Goal: Task Accomplishment & Management: Manage account settings

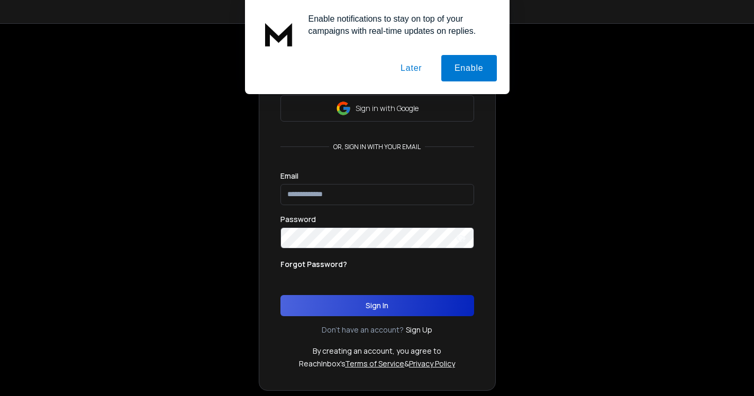
click at [321, 203] on input "email" at bounding box center [378, 194] width 194 height 21
paste input "**********"
type input "**********"
click at [336, 310] on button "Sign In" at bounding box center [378, 305] width 194 height 21
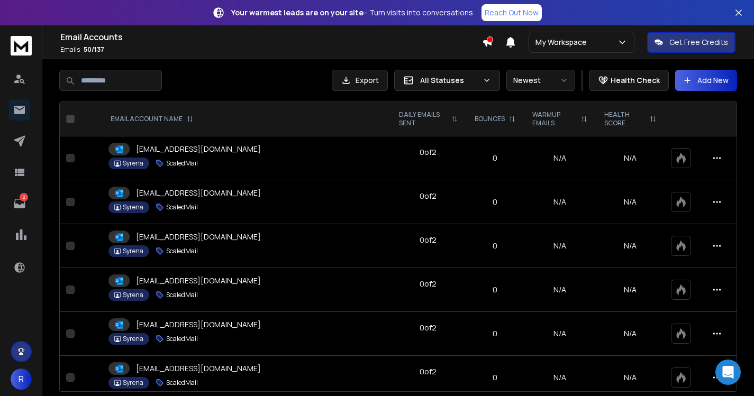
drag, startPoint x: 707, startPoint y: 78, endPoint x: 691, endPoint y: 80, distance: 16.0
click at [707, 78] on button "Add New" at bounding box center [706, 80] width 62 height 21
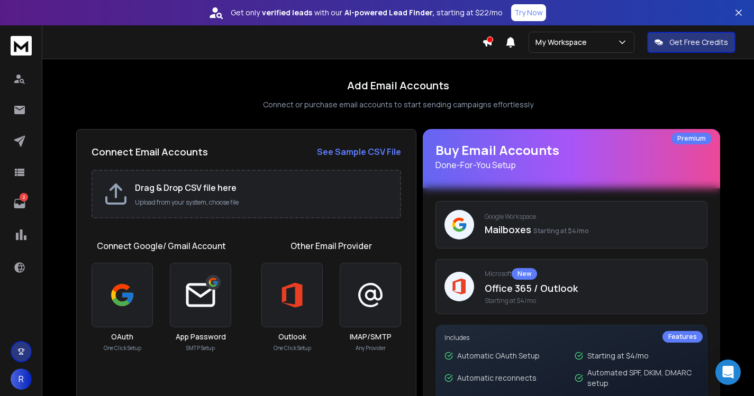
click at [129, 295] on icon at bounding box center [127, 298] width 11 height 11
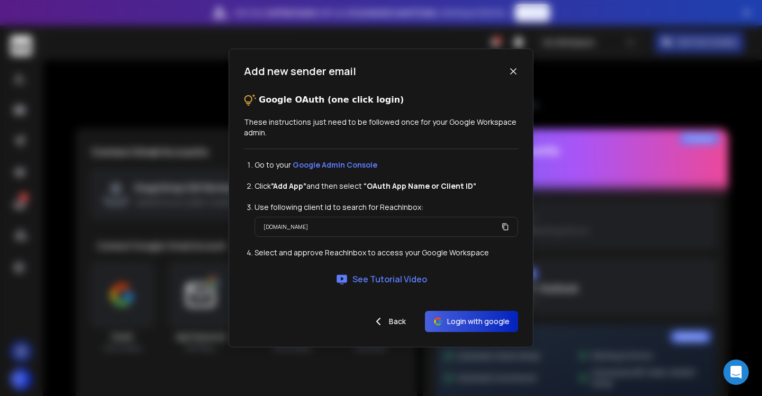
click at [504, 229] on icon at bounding box center [505, 227] width 6 height 7
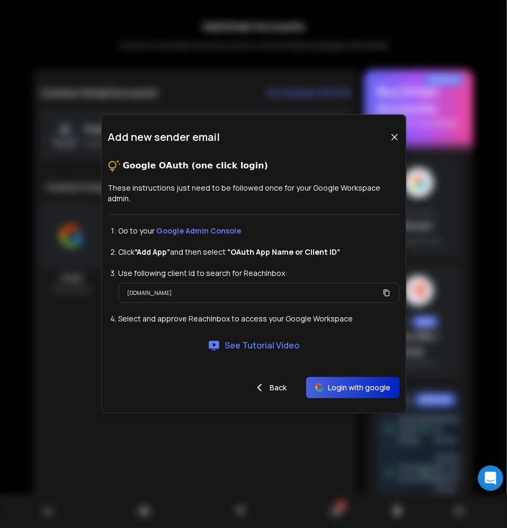
click at [363, 384] on button "Login with google" at bounding box center [352, 387] width 93 height 21
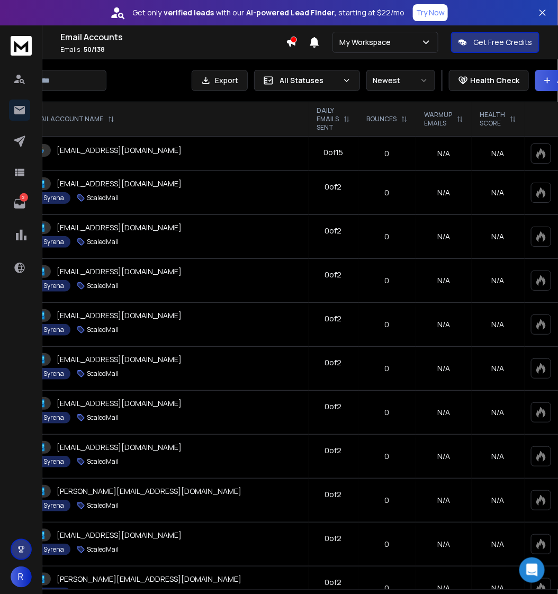
click at [495, 71] on button "Add New" at bounding box center [566, 80] width 62 height 21
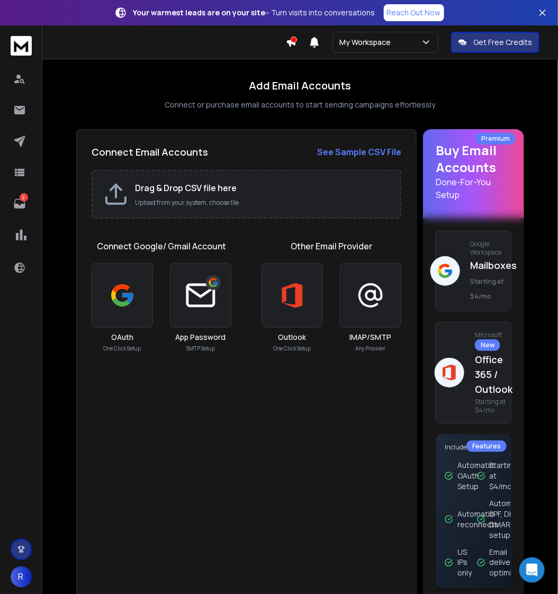
click at [116, 297] on icon at bounding box center [122, 295] width 22 height 22
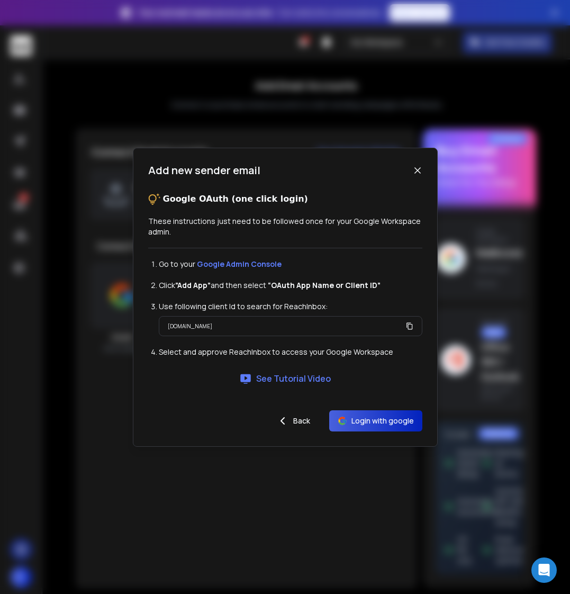
click at [351, 418] on button "Login with google" at bounding box center [375, 420] width 93 height 21
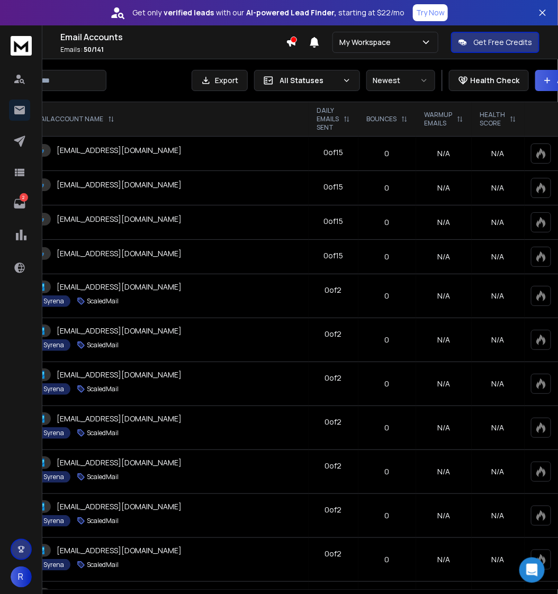
drag, startPoint x: 518, startPoint y: 83, endPoint x: 275, endPoint y: 139, distance: 249.4
click at [535, 83] on button "Add New" at bounding box center [566, 80] width 62 height 21
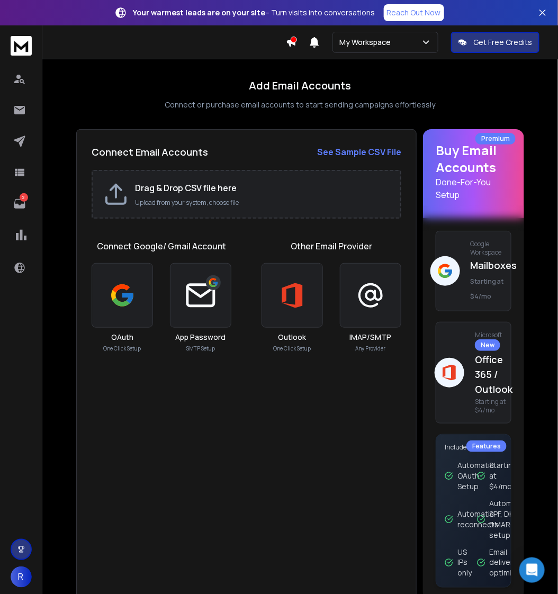
click at [132, 304] on icon at bounding box center [122, 295] width 26 height 32
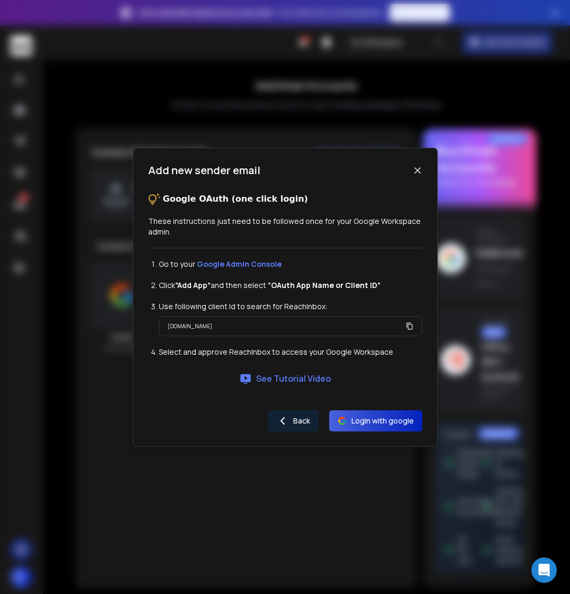
drag, startPoint x: 360, startPoint y: 422, endPoint x: 259, endPoint y: 415, distance: 101.4
click at [360, 422] on button "Login with google" at bounding box center [375, 420] width 93 height 21
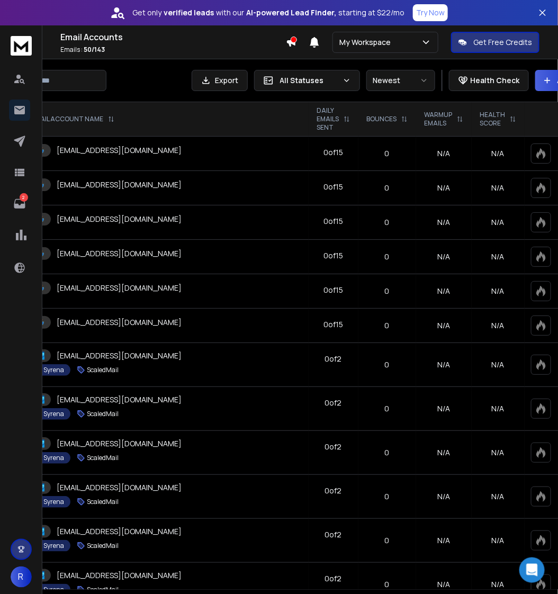
click at [535, 86] on button "Add New" at bounding box center [566, 80] width 62 height 21
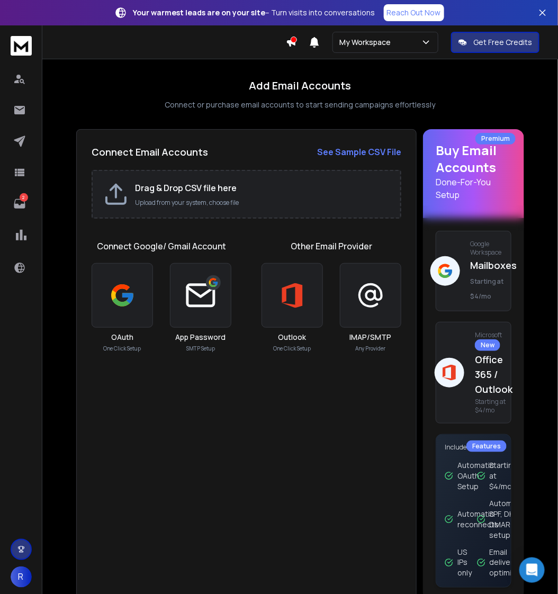
click at [110, 313] on div at bounding box center [122, 295] width 61 height 65
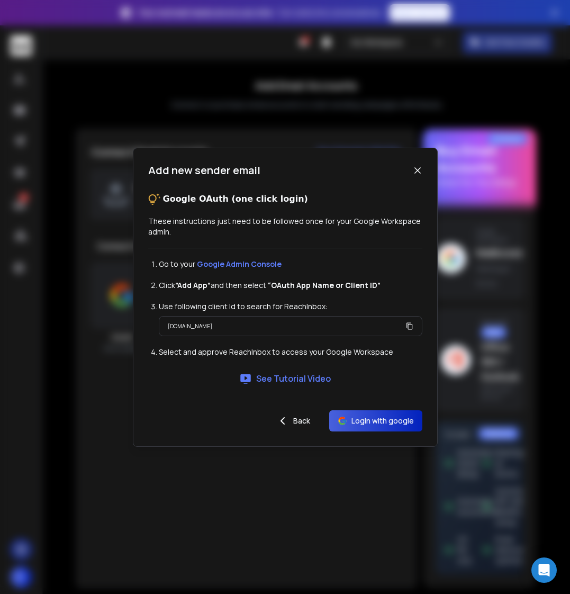
click at [396, 411] on button "Login with google" at bounding box center [375, 420] width 93 height 21
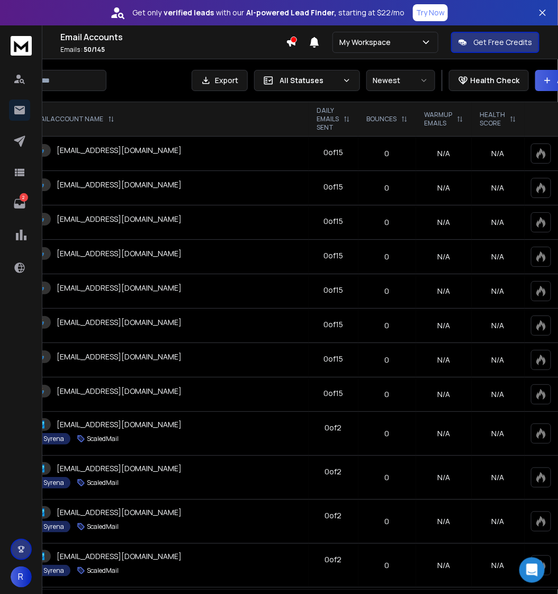
click at [535, 86] on button "Add New" at bounding box center [566, 80] width 62 height 21
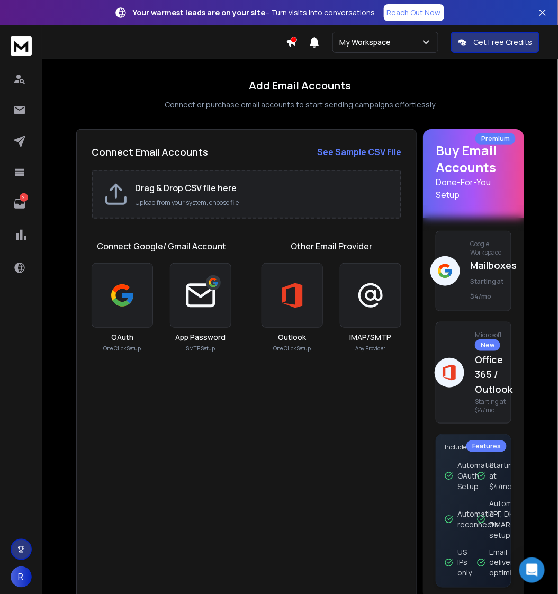
click at [140, 304] on div at bounding box center [122, 295] width 61 height 65
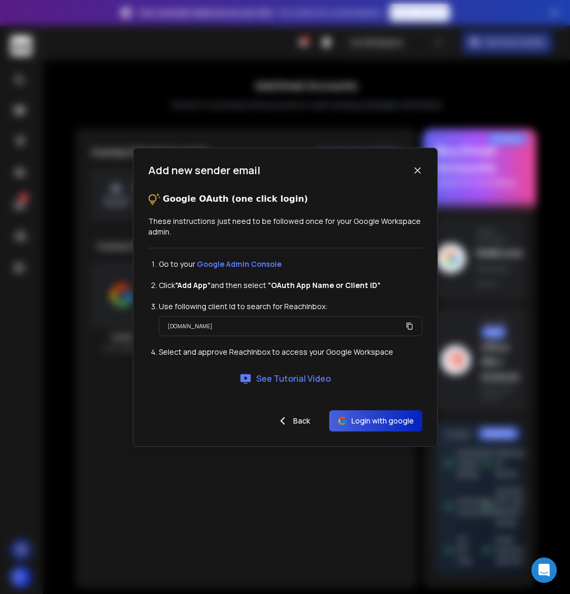
click at [359, 413] on button "Login with google" at bounding box center [375, 420] width 93 height 21
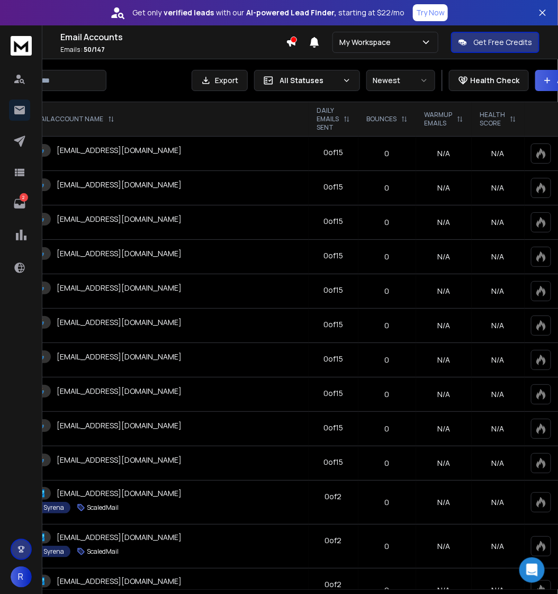
drag, startPoint x: 500, startPoint y: 82, endPoint x: 493, endPoint y: 93, distance: 13.4
click at [535, 82] on button "Add New" at bounding box center [566, 80] width 62 height 21
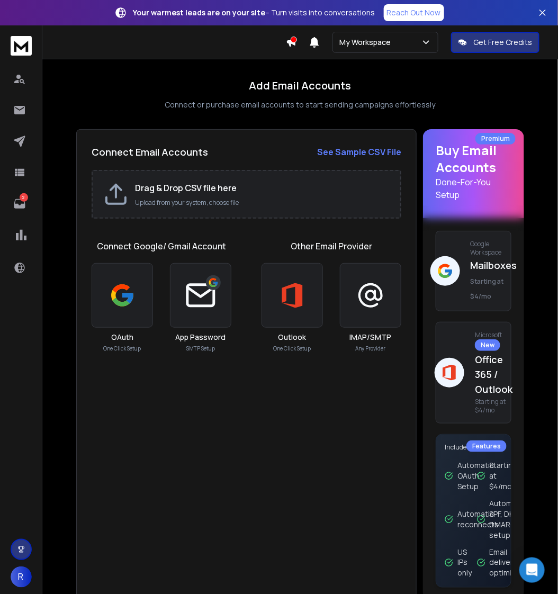
drag, startPoint x: 132, startPoint y: 303, endPoint x: 127, endPoint y: 306, distance: 6.2
click at [127, 306] on icon at bounding box center [122, 295] width 26 height 32
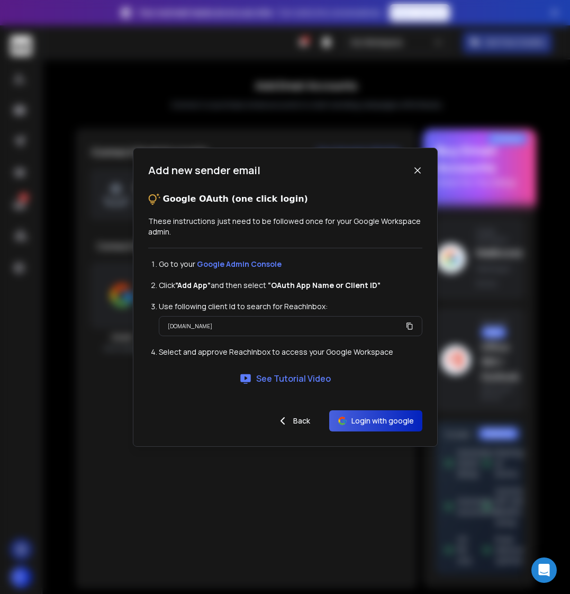
click at [359, 415] on button "Login with google" at bounding box center [375, 420] width 93 height 21
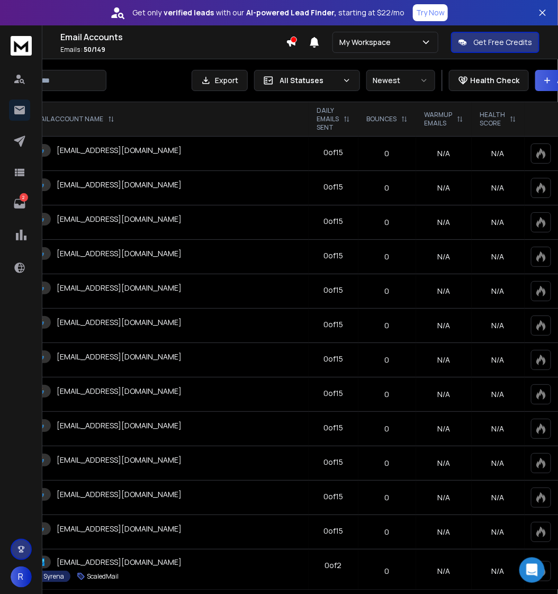
drag, startPoint x: 524, startPoint y: 73, endPoint x: 449, endPoint y: 137, distance: 98.3
click at [535, 73] on button "Add New" at bounding box center [566, 80] width 62 height 21
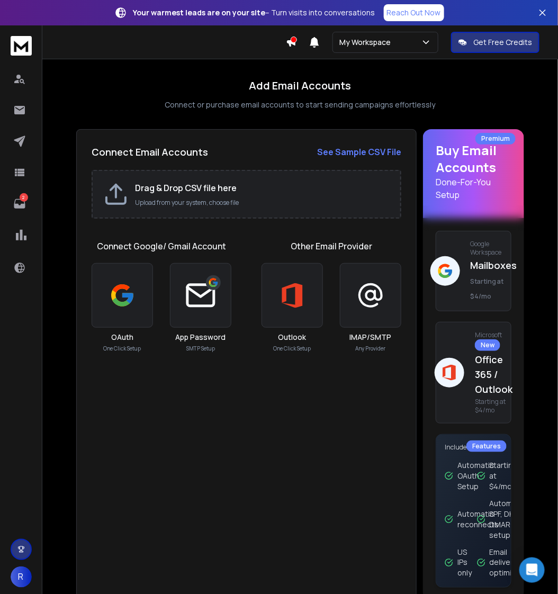
click at [110, 309] on icon at bounding box center [122, 295] width 26 height 32
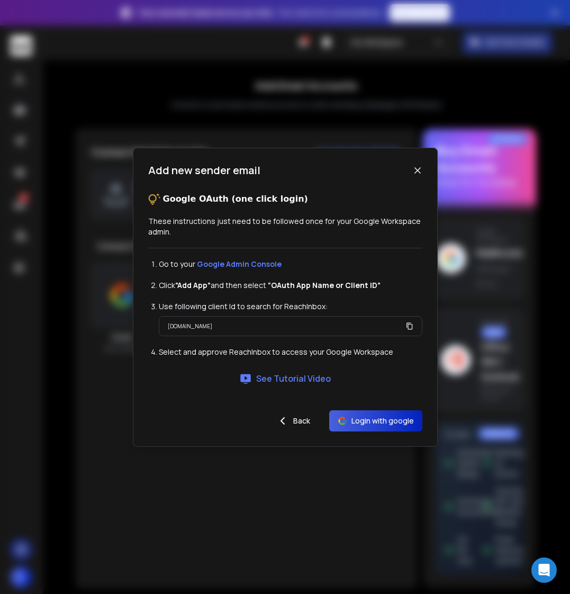
click at [356, 419] on button "Login with google" at bounding box center [375, 420] width 93 height 21
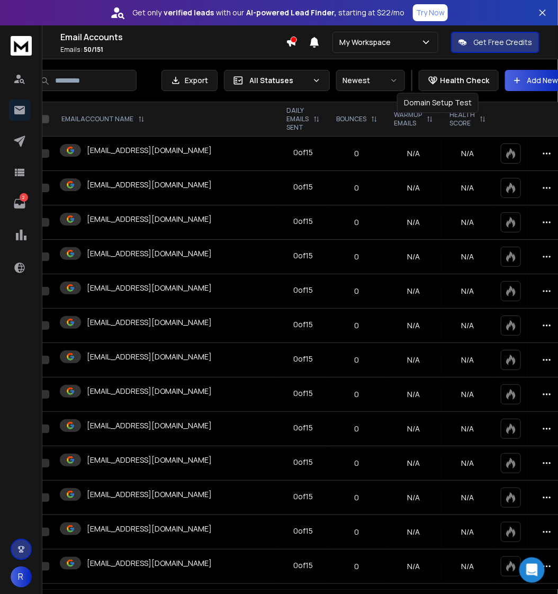
drag, startPoint x: 494, startPoint y: 81, endPoint x: 478, endPoint y: 91, distance: 18.5
click at [514, 81] on icon at bounding box center [517, 80] width 6 height 6
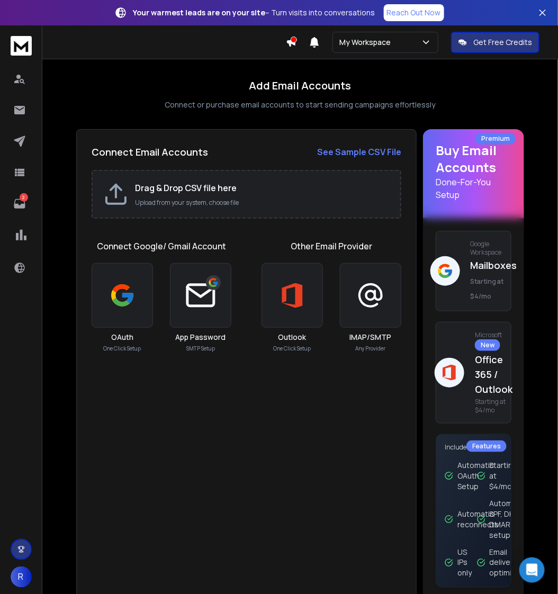
click at [110, 301] on icon at bounding box center [122, 295] width 26 height 32
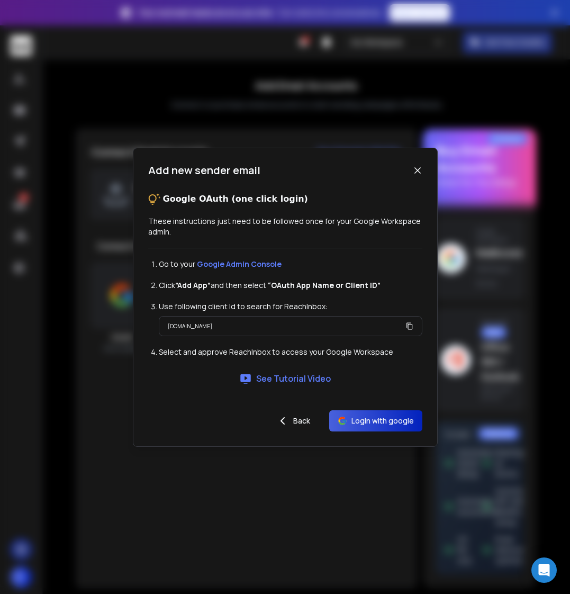
click at [356, 426] on button "Login with google" at bounding box center [375, 420] width 93 height 21
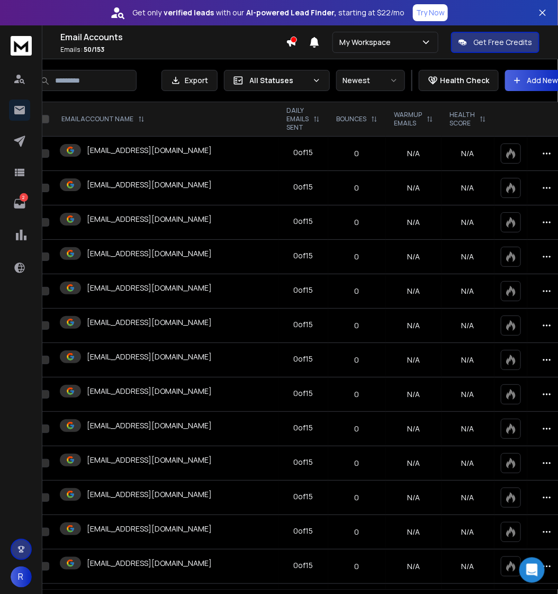
click at [515, 80] on button "Add New" at bounding box center [536, 80] width 62 height 21
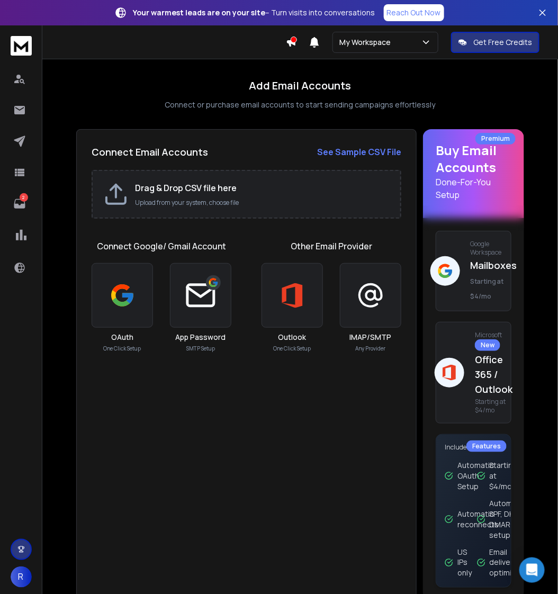
click at [121, 314] on div at bounding box center [122, 295] width 61 height 65
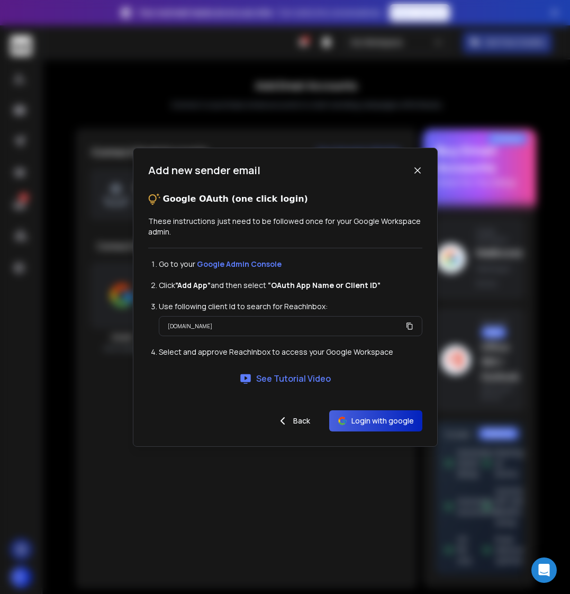
click at [364, 426] on button "Login with google" at bounding box center [375, 420] width 93 height 21
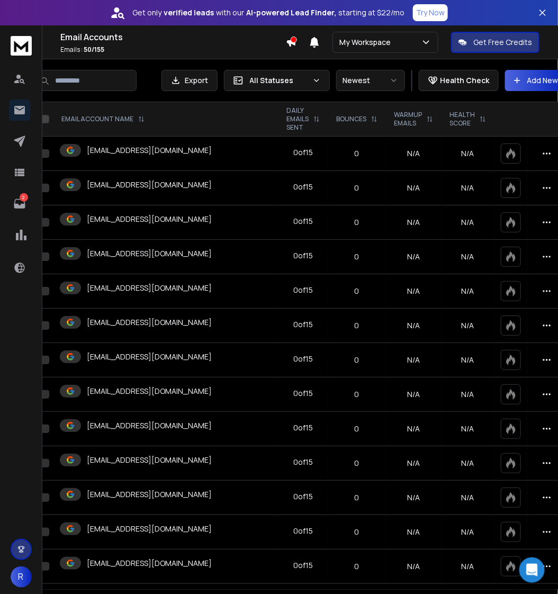
drag, startPoint x: 503, startPoint y: 84, endPoint x: 464, endPoint y: 119, distance: 52.9
click at [505, 84] on button "Add New" at bounding box center [536, 80] width 62 height 21
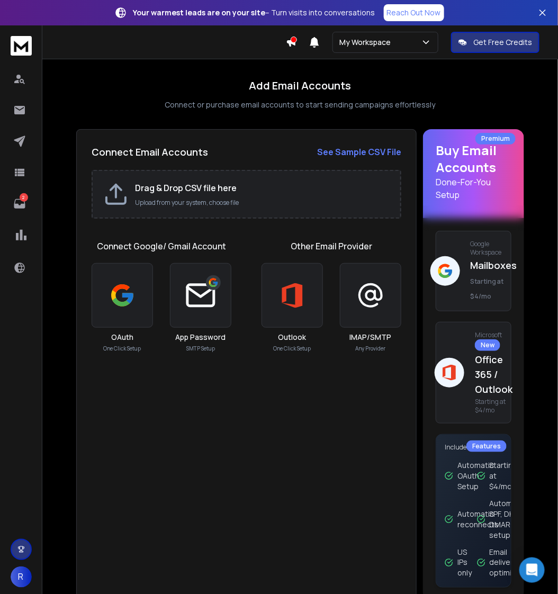
click at [133, 302] on icon at bounding box center [122, 295] width 26 height 32
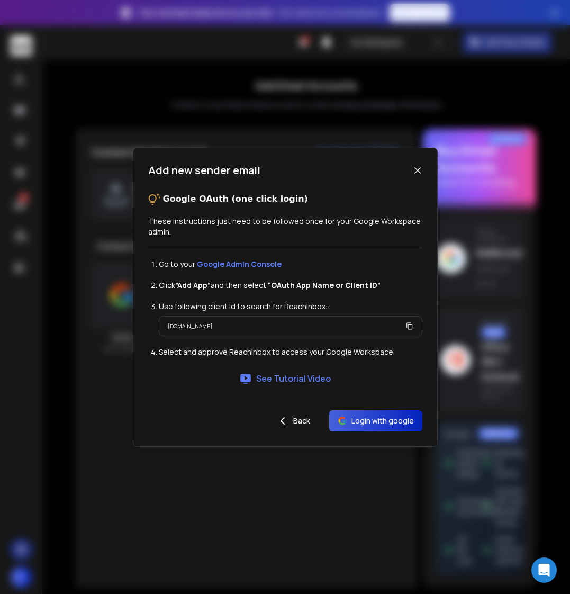
click at [357, 417] on button "Login with google" at bounding box center [375, 420] width 93 height 21
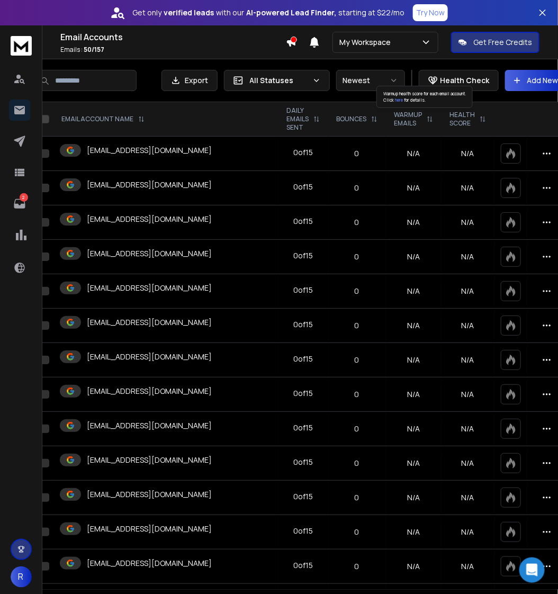
click at [505, 85] on button "Add New" at bounding box center [536, 80] width 62 height 21
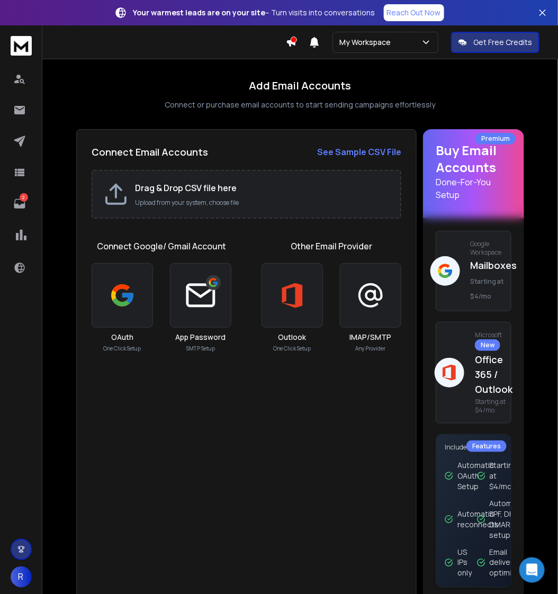
click at [140, 290] on div at bounding box center [122, 295] width 61 height 65
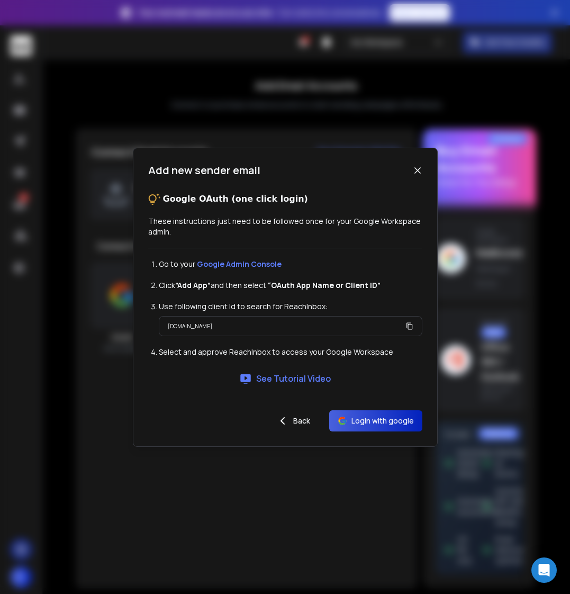
click at [340, 421] on icon at bounding box center [342, 421] width 8 height 8
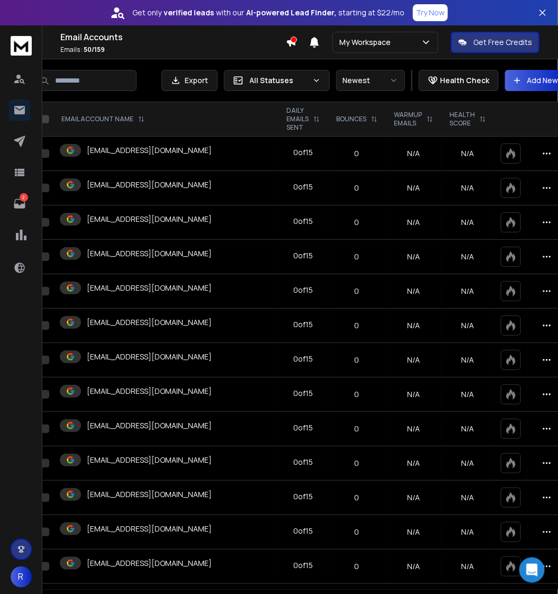
click at [508, 78] on button "Add New" at bounding box center [536, 80] width 62 height 21
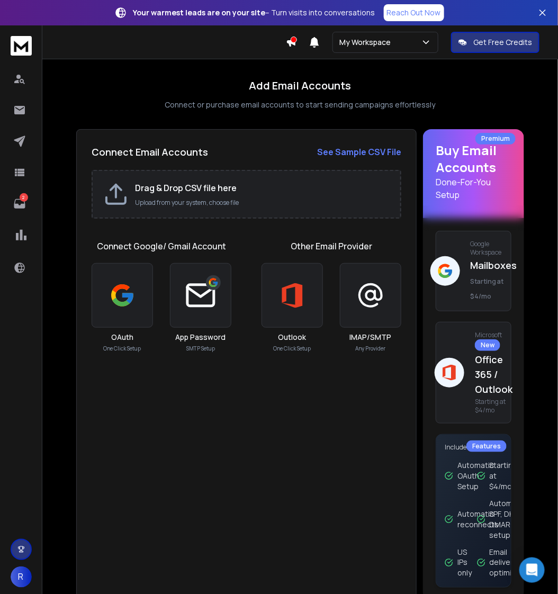
click at [111, 299] on icon at bounding box center [122, 295] width 26 height 32
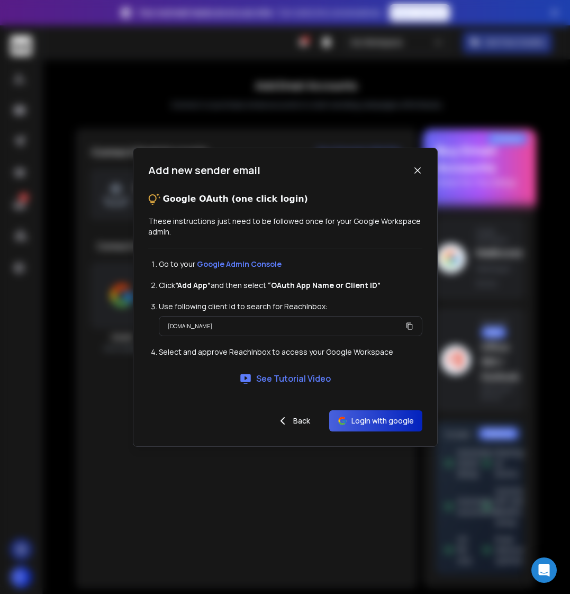
click at [365, 423] on button "Login with google" at bounding box center [375, 420] width 93 height 21
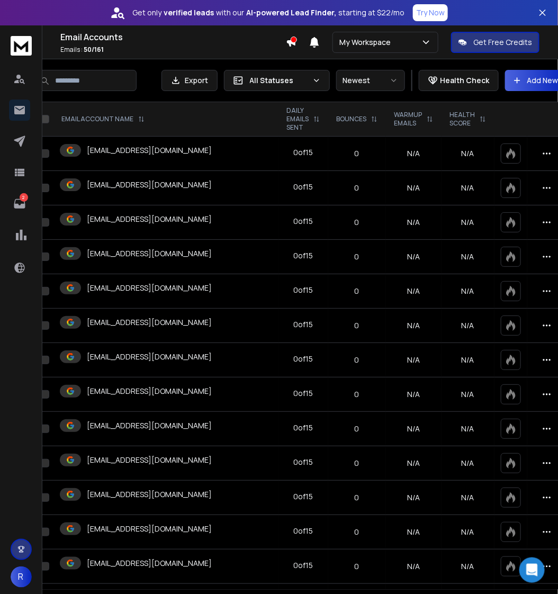
click at [510, 80] on button "Add New" at bounding box center [536, 80] width 62 height 21
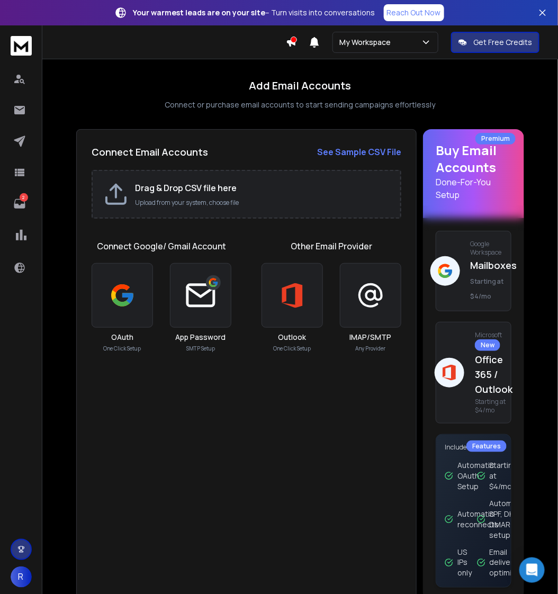
click at [86, 294] on div "Connect Email Accounts See Sample CSV File Drag & Drop CSV file here Upload fro…" at bounding box center [246, 364] width 340 height 471
click at [107, 297] on div at bounding box center [122, 295] width 61 height 65
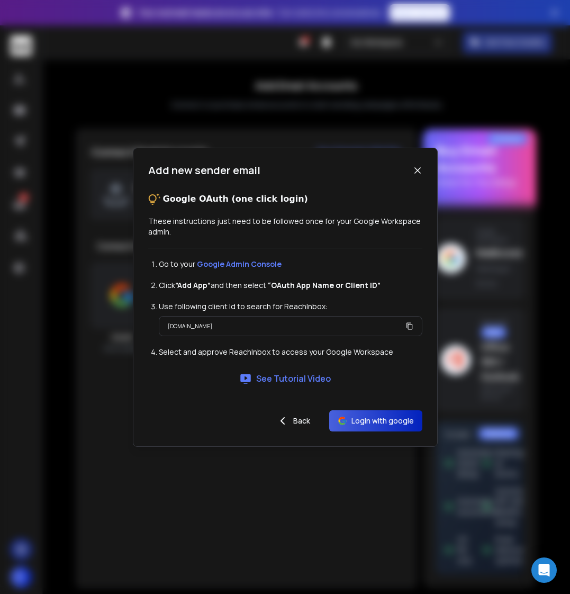
click at [378, 419] on button "Login with google" at bounding box center [375, 420] width 93 height 21
